Goal: Task Accomplishment & Management: Manage account settings

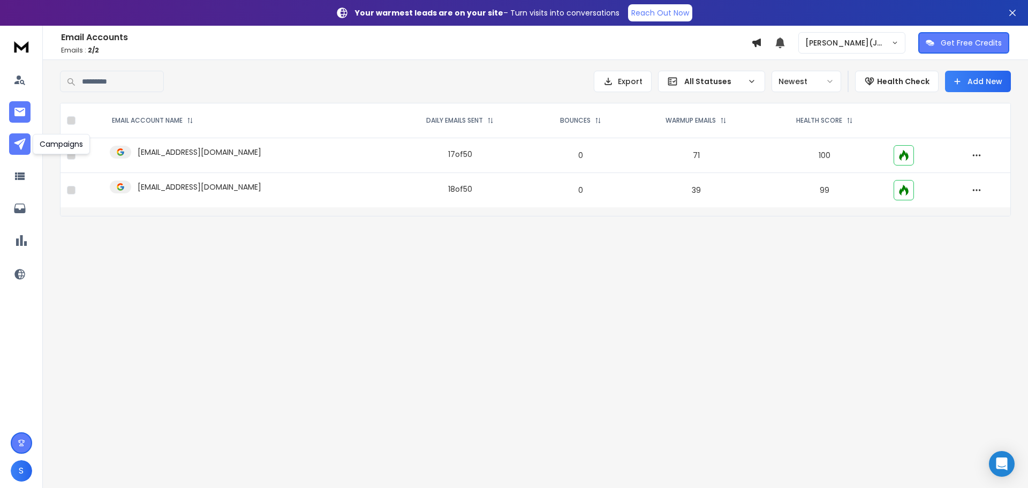
click at [19, 138] on icon at bounding box center [19, 144] width 13 height 13
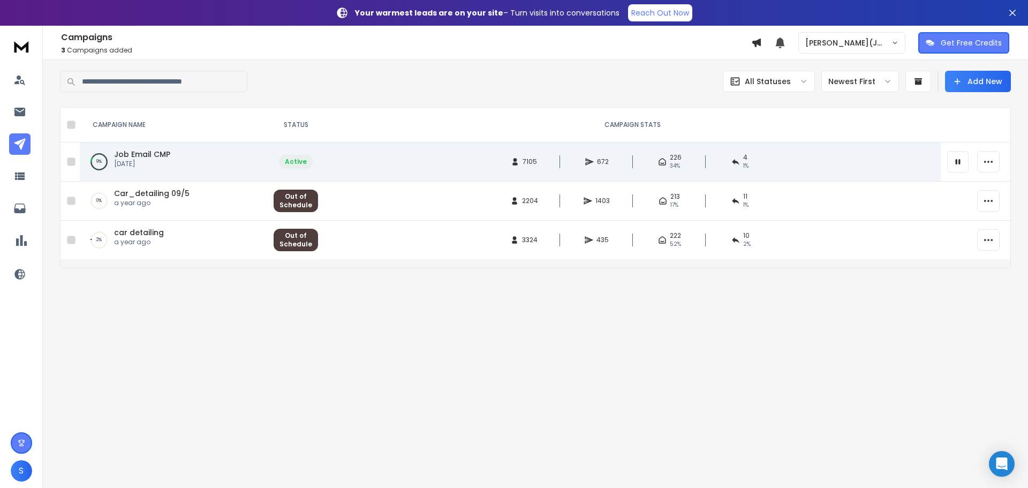
click at [373, 154] on div "7105 672 226 34 % 4 1 %" at bounding box center [632, 161] width 603 height 17
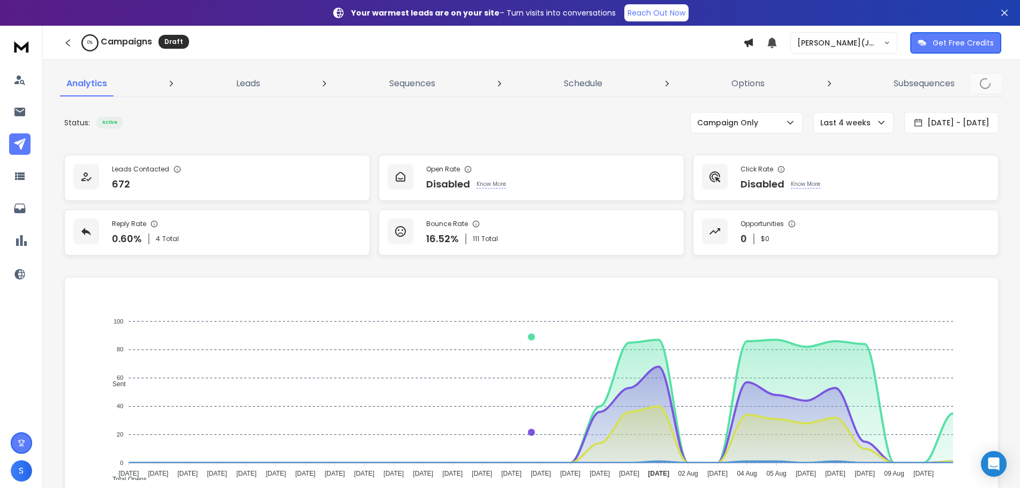
scroll to position [54, 0]
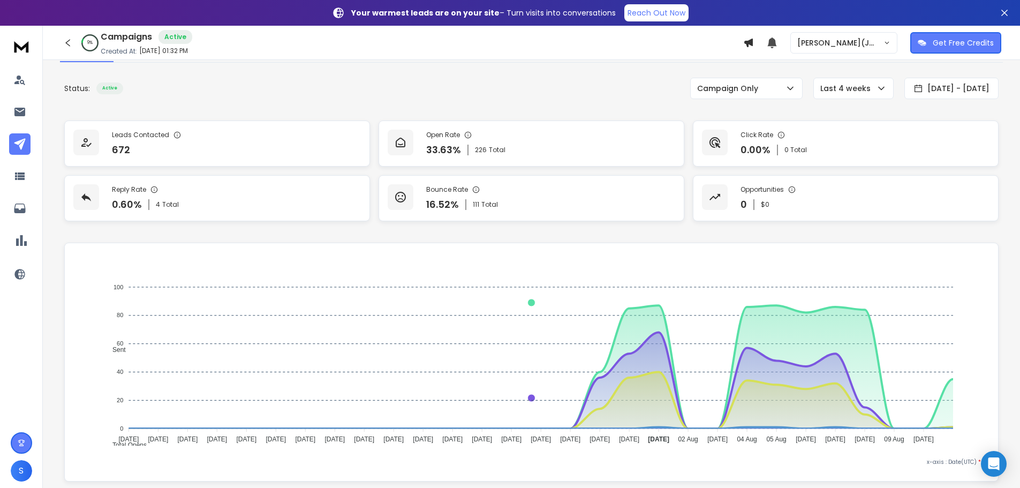
click at [5, 141] on div "S" at bounding box center [21, 259] width 43 height 466
click at [15, 142] on icon at bounding box center [19, 143] width 11 height 11
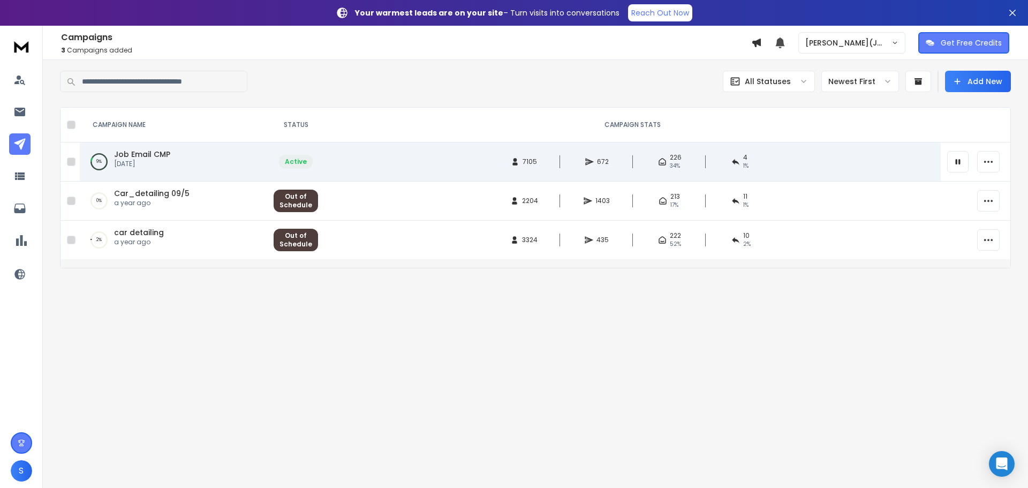
click at [947, 158] on button at bounding box center [957, 161] width 21 height 21
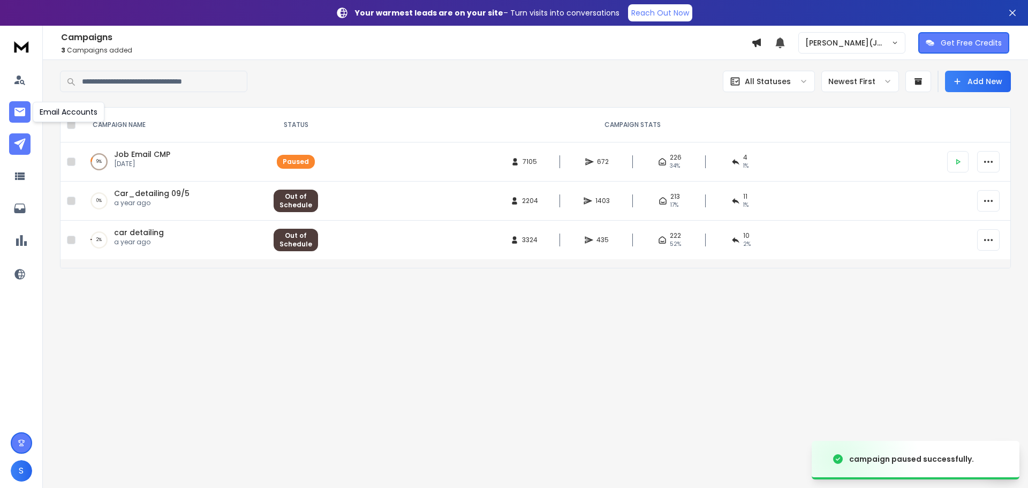
click at [12, 113] on link at bounding box center [19, 111] width 21 height 21
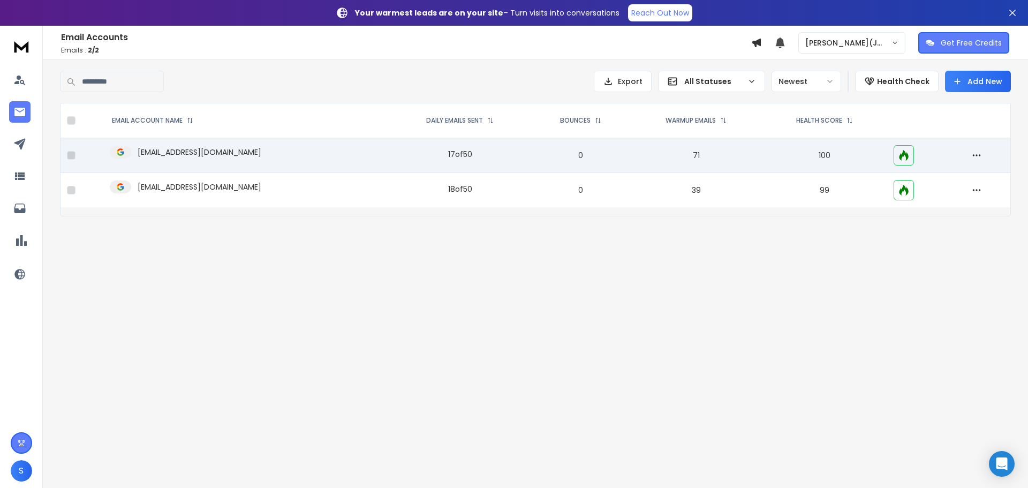
click at [906, 154] on div at bounding box center [903, 155] width 20 height 20
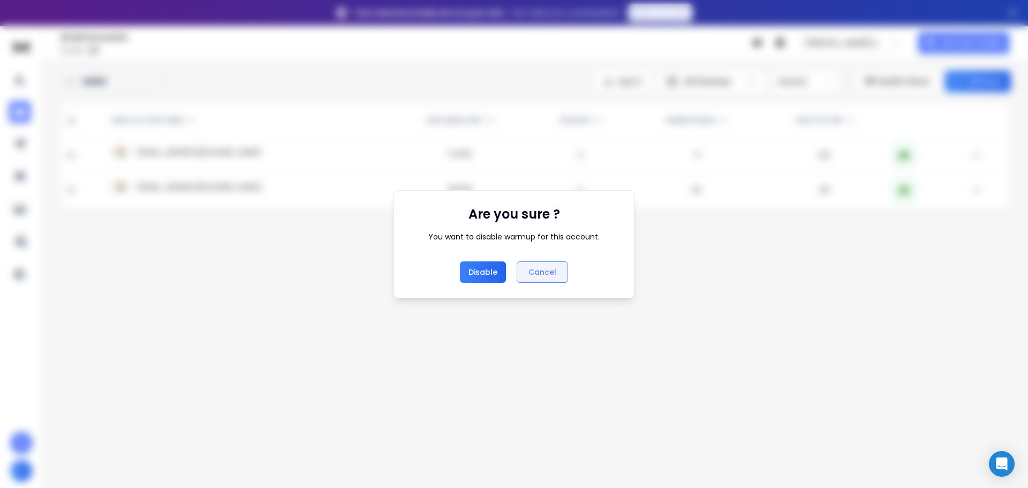
click at [490, 275] on button "Disable" at bounding box center [483, 271] width 46 height 21
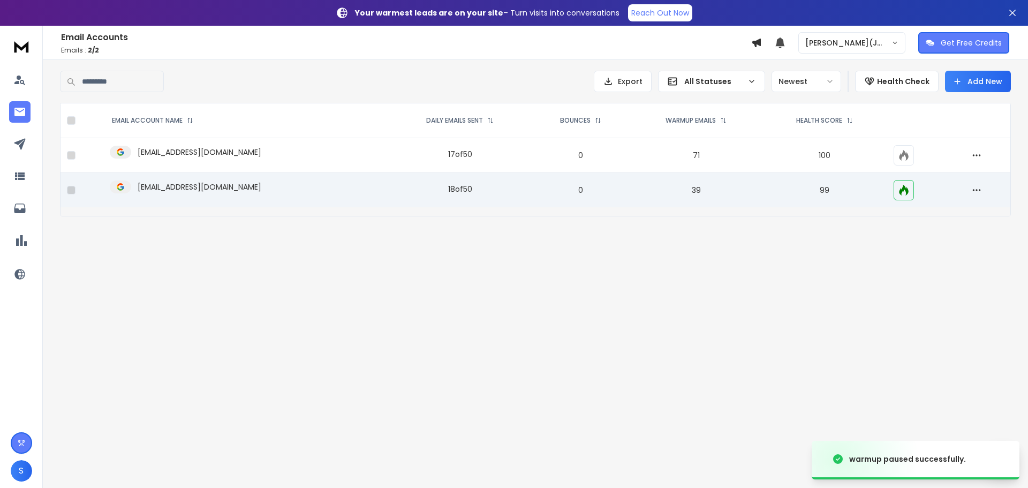
click at [899, 194] on icon at bounding box center [903, 190] width 11 height 11
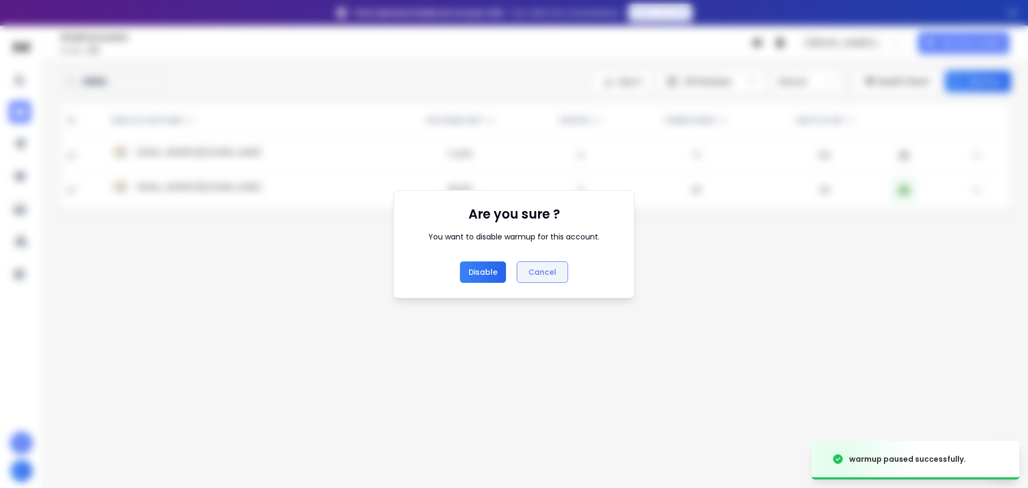
click at [465, 279] on button "Disable" at bounding box center [483, 271] width 46 height 21
